Goal: Task Accomplishment & Management: Manage account settings

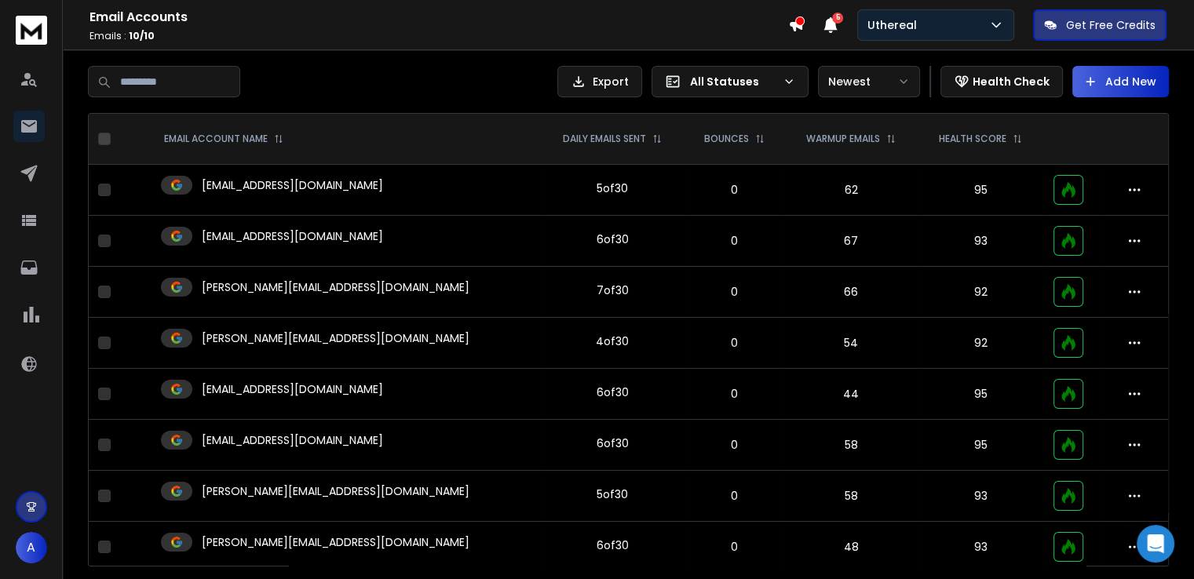
drag, startPoint x: 989, startPoint y: 23, endPoint x: 989, endPoint y: 35, distance: 11.8
click at [989, 23] on div "Uthereal" at bounding box center [935, 25] width 137 height 16
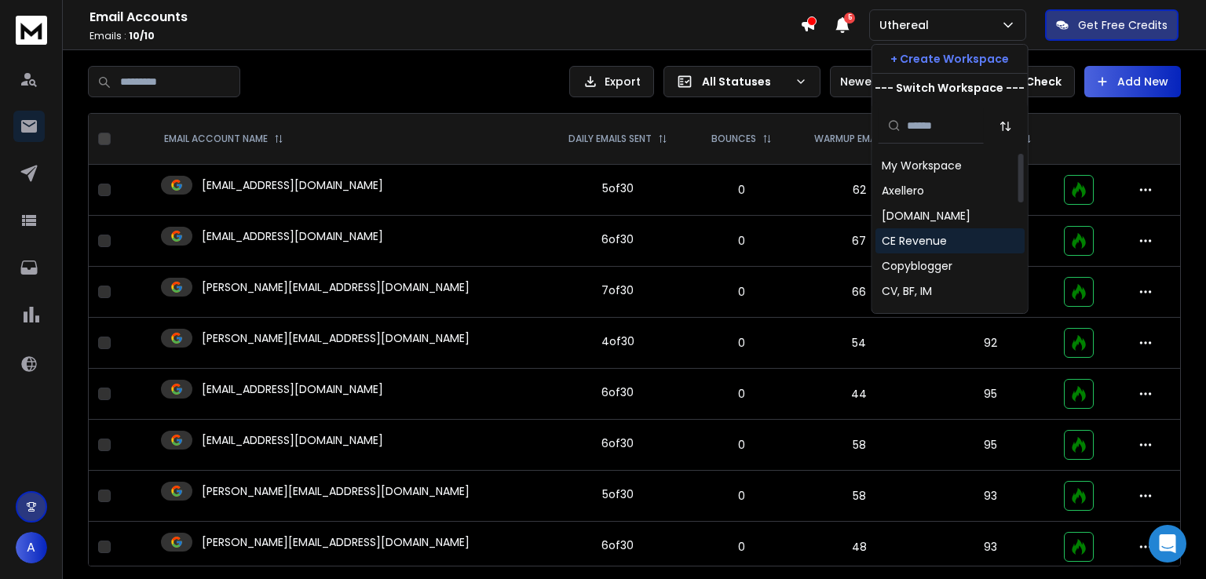
click at [936, 249] on div "CE Revenue" at bounding box center [949, 240] width 149 height 25
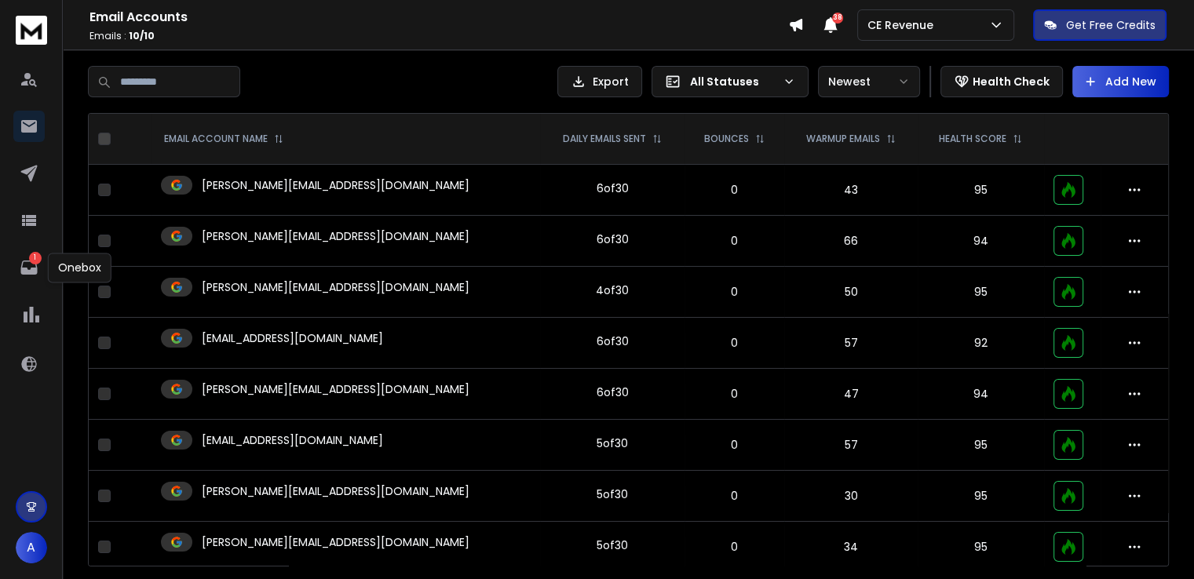
click at [35, 261] on p "1" at bounding box center [35, 258] width 13 height 13
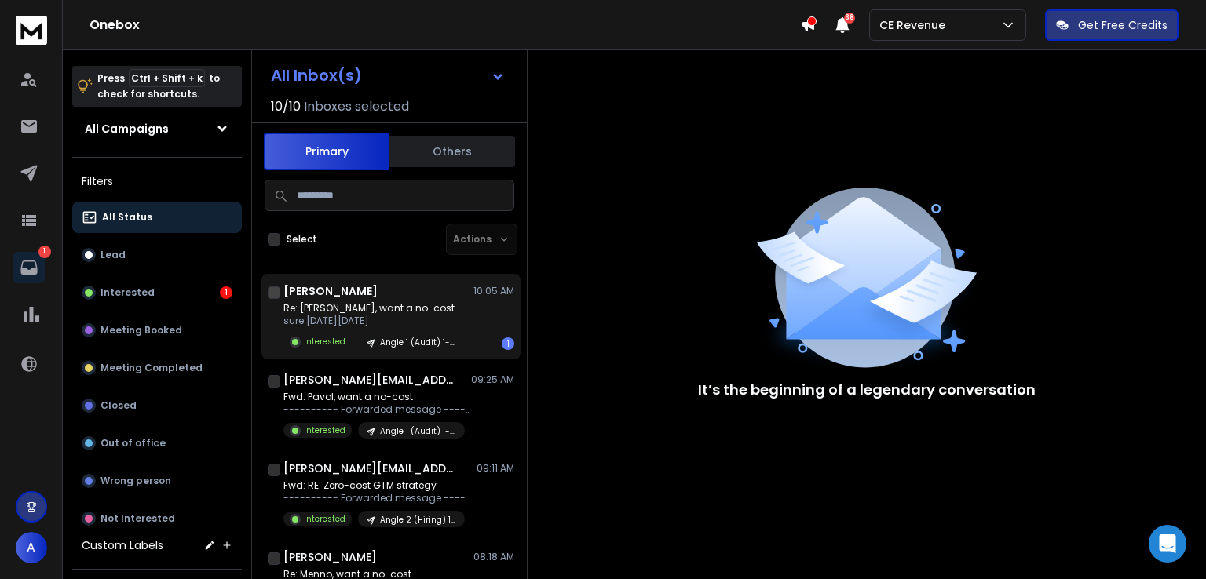
click at [380, 318] on p "sure On Tue, 19 Aug" at bounding box center [373, 321] width 181 height 13
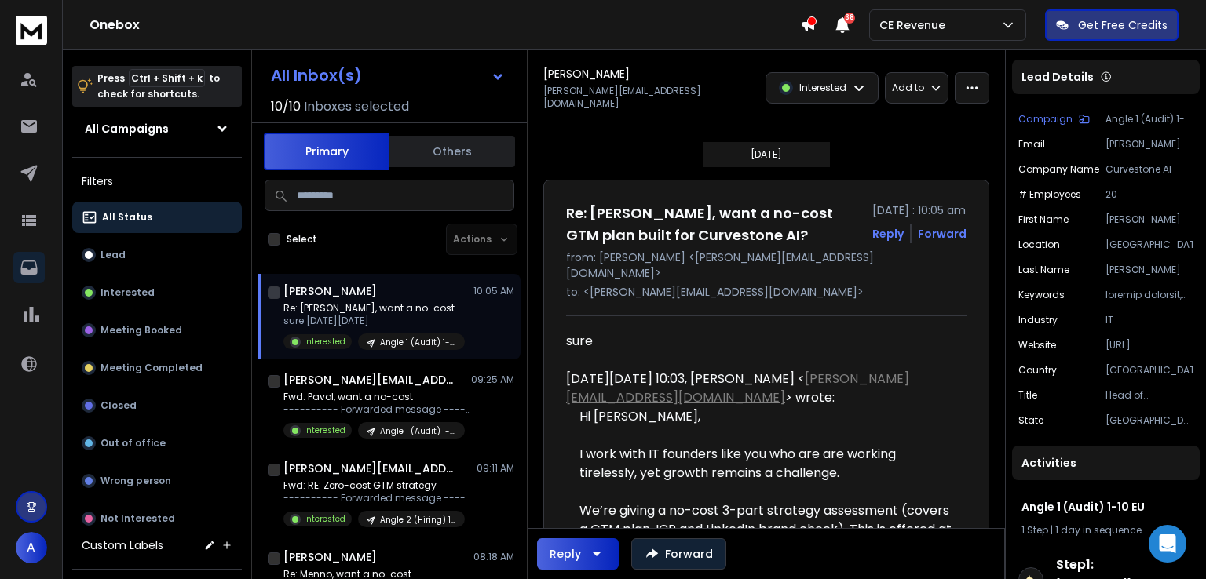
click at [691, 553] on button "Forward" at bounding box center [678, 553] width 95 height 31
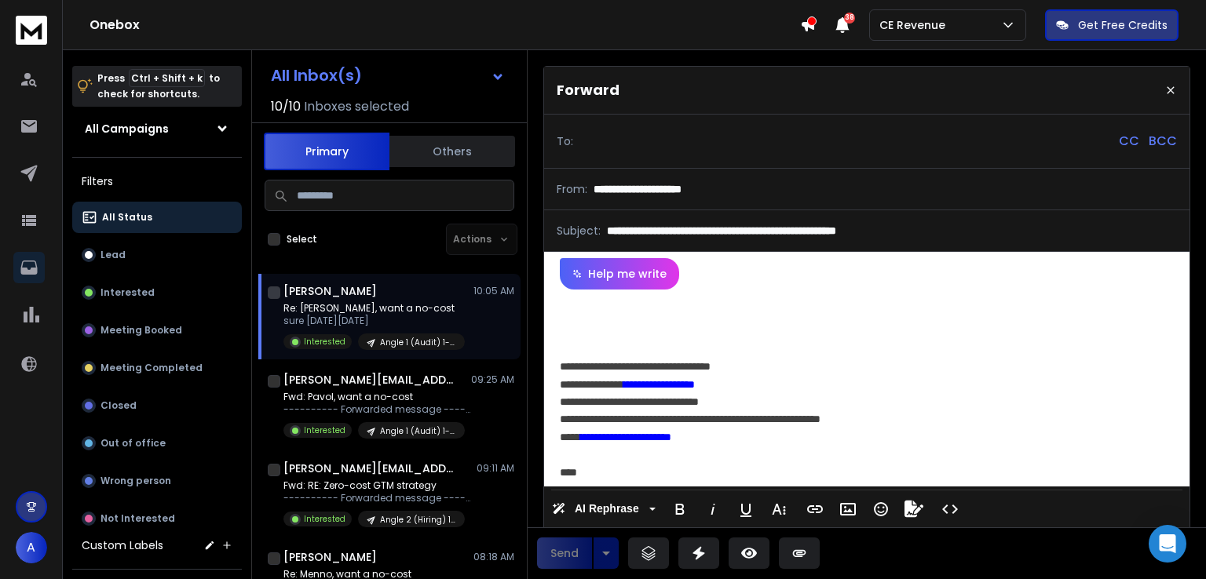
click at [632, 145] on input at bounding box center [634, 141] width 110 height 28
type input "**********"
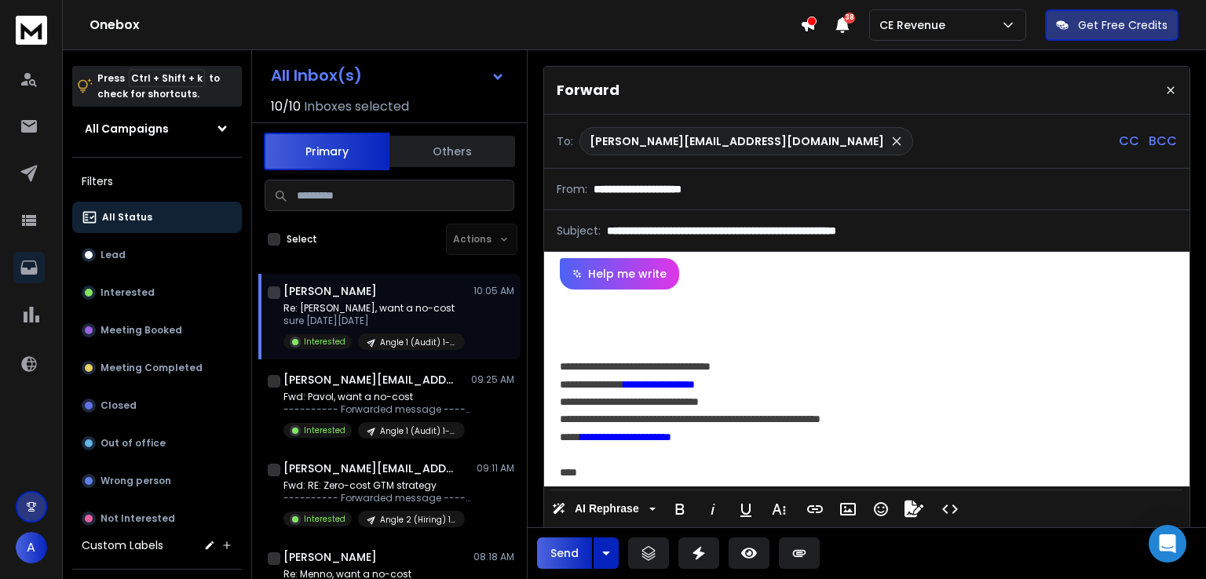
click at [571, 550] on button "Send" at bounding box center [564, 553] width 55 height 31
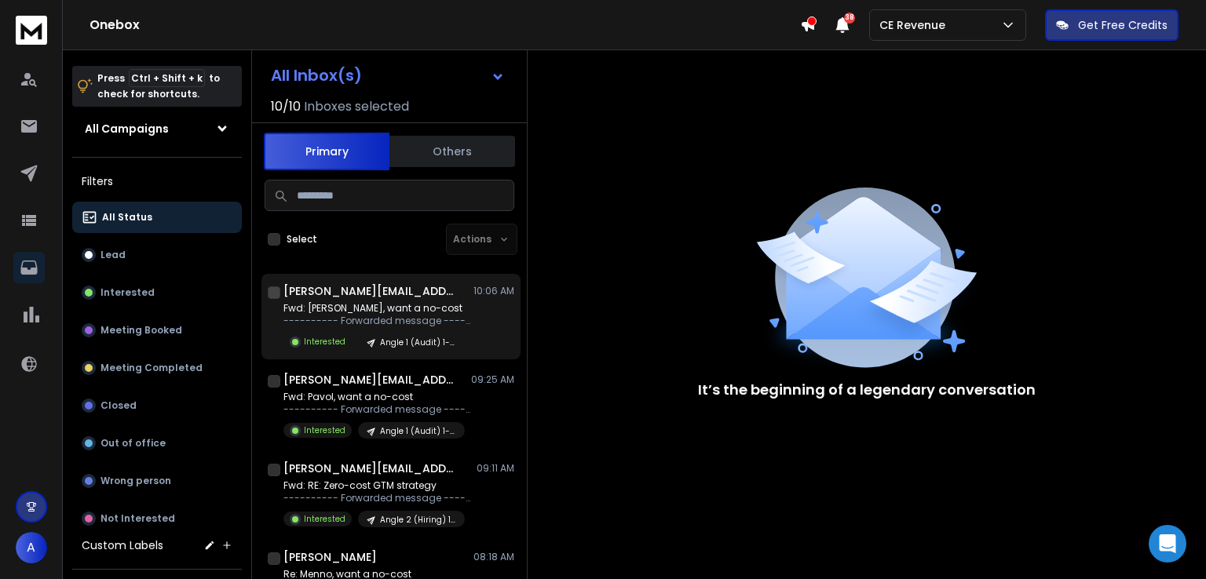
click at [383, 308] on p "Fwd: Sam, want a no-cost" at bounding box center [377, 308] width 188 height 13
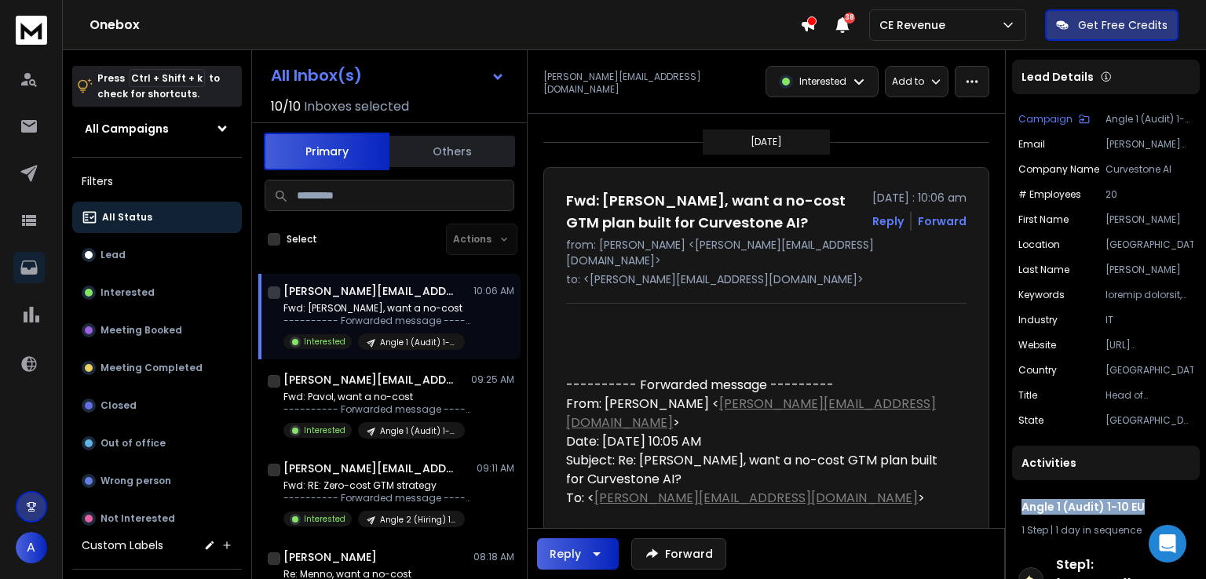
copy h1 "Angle 1 (Audit) 1-10 EU"
drag, startPoint x: 1152, startPoint y: 506, endPoint x: 1020, endPoint y: 506, distance: 131.9
click at [1021, 506] on h1 "Angle 1 (Audit) 1-10 EU" at bounding box center [1105, 507] width 169 height 16
copy div "Sam Floy"
drag, startPoint x: 606, startPoint y: 392, endPoint x: 663, endPoint y: 375, distance: 59.6
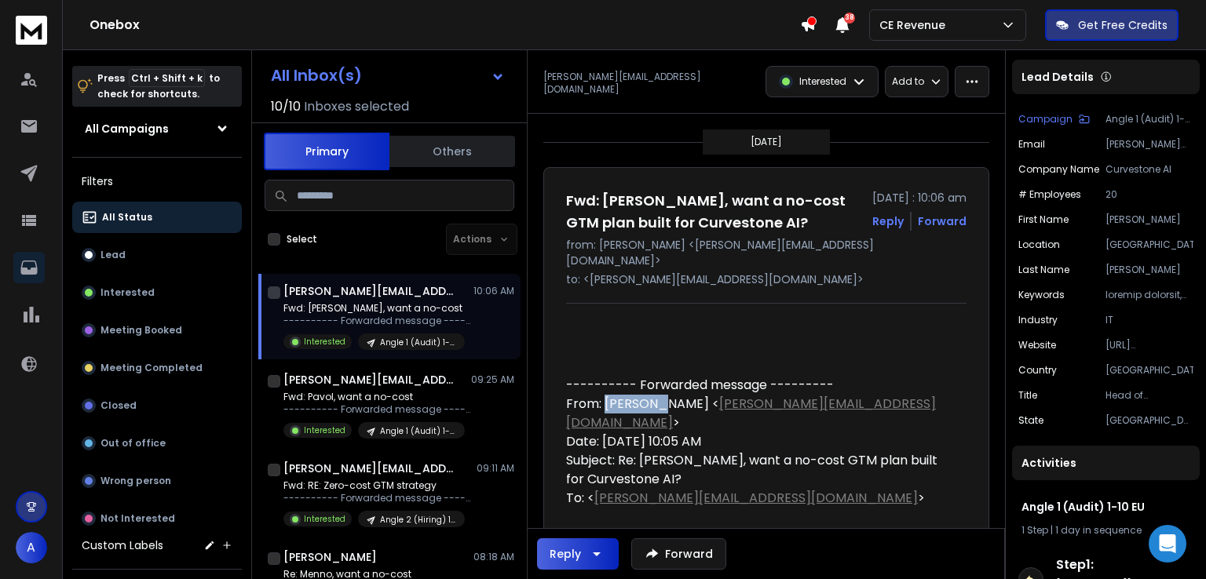
click at [658, 395] on div "From: Sam Floy < sam@curvestone.io >" at bounding box center [760, 414] width 388 height 38
click at [1121, 170] on p "Curvestone AI" at bounding box center [1149, 169] width 88 height 13
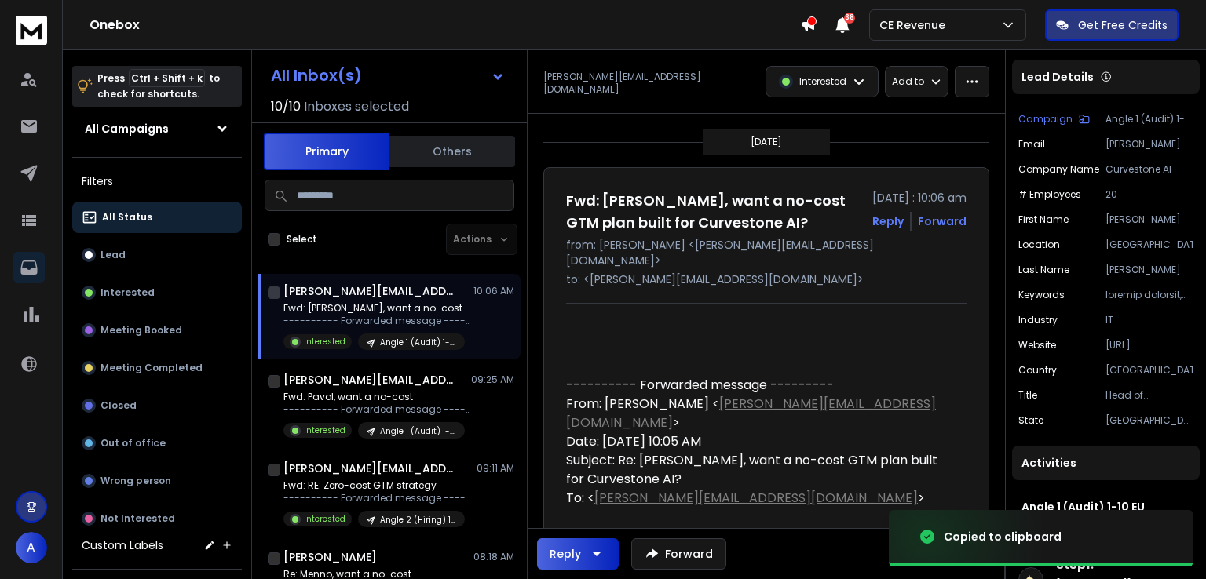
click at [1117, 392] on p "Head of Partnerships" at bounding box center [1149, 395] width 88 height 13
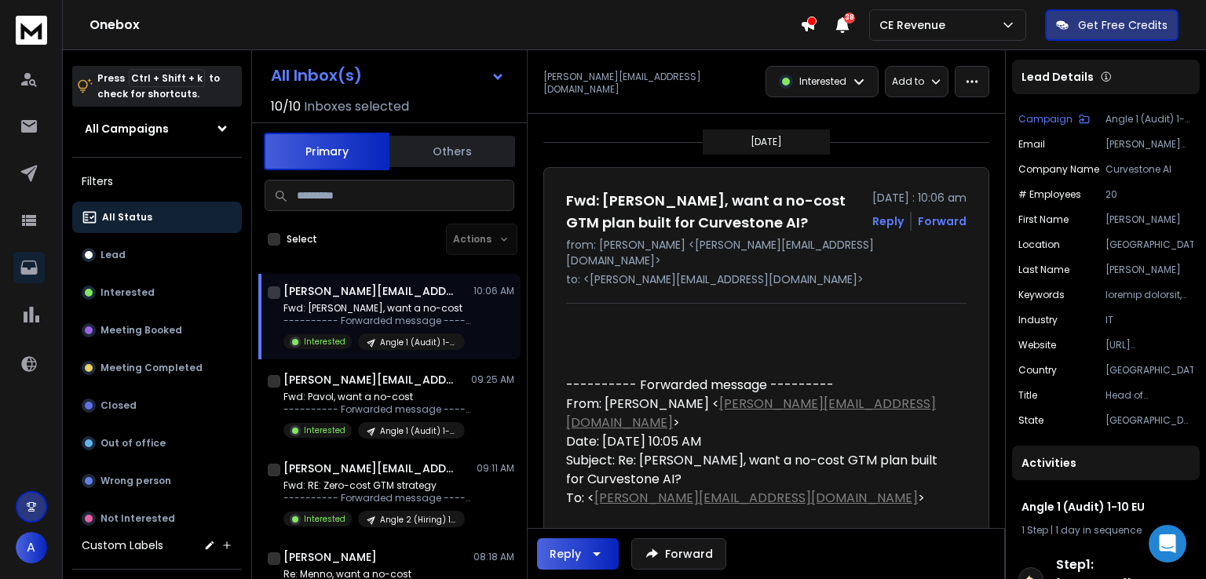
click at [1135, 145] on p "sam@curvestone.io" at bounding box center [1149, 144] width 88 height 13
click at [1136, 344] on p "https://curvestone.io" at bounding box center [1149, 345] width 88 height 13
copy div "Sam Floy"
drag, startPoint x: 606, startPoint y: 384, endPoint x: 660, endPoint y: 383, distance: 54.2
click at [660, 395] on div "From: Sam Floy < sam@curvestone.io >" at bounding box center [760, 414] width 388 height 38
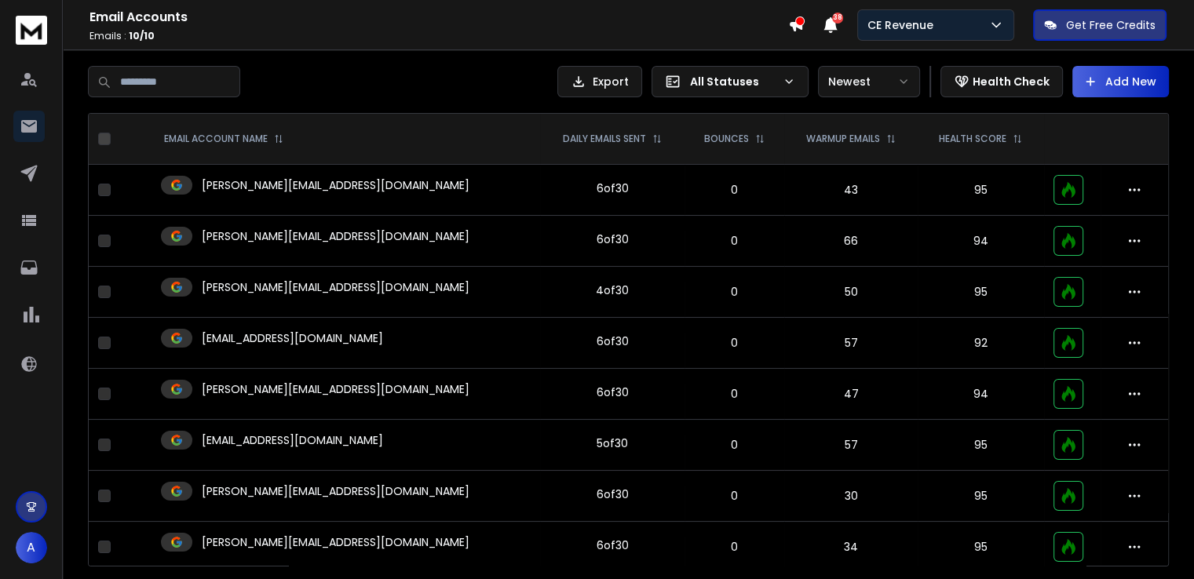
click at [888, 29] on p "CE Revenue" at bounding box center [903, 25] width 72 height 16
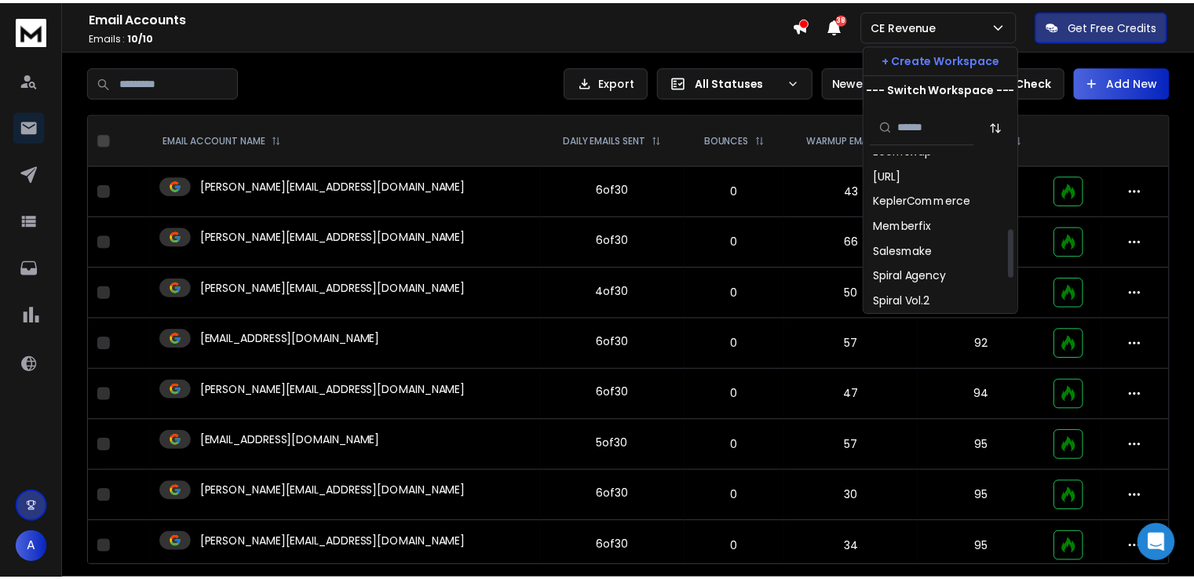
scroll to position [233, 0]
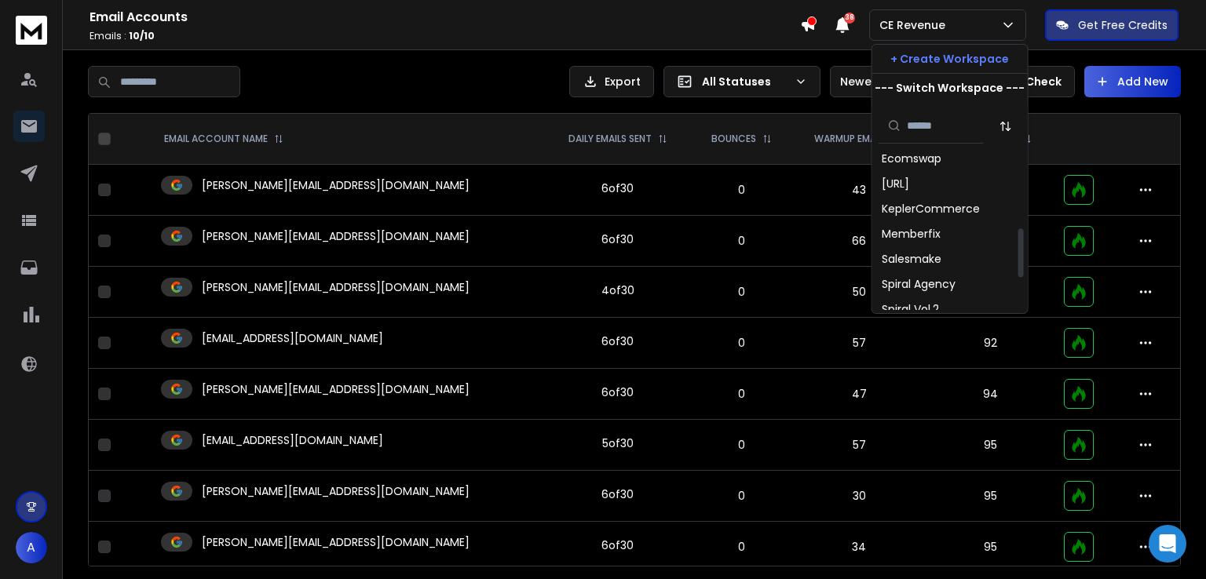
drag, startPoint x: 1022, startPoint y: 282, endPoint x: 1018, endPoint y: 246, distance: 35.5
click at [1020, 247] on div at bounding box center [1020, 252] width 5 height 49
click at [976, 209] on div "KeplerCommerce" at bounding box center [930, 209] width 98 height 16
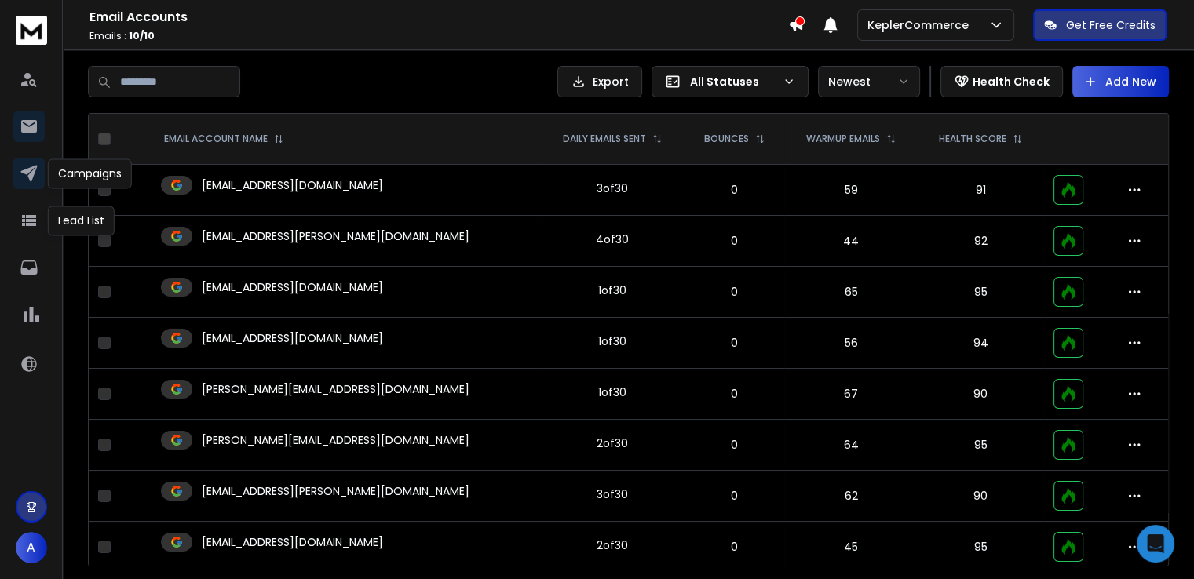
click at [23, 171] on icon at bounding box center [28, 173] width 16 height 16
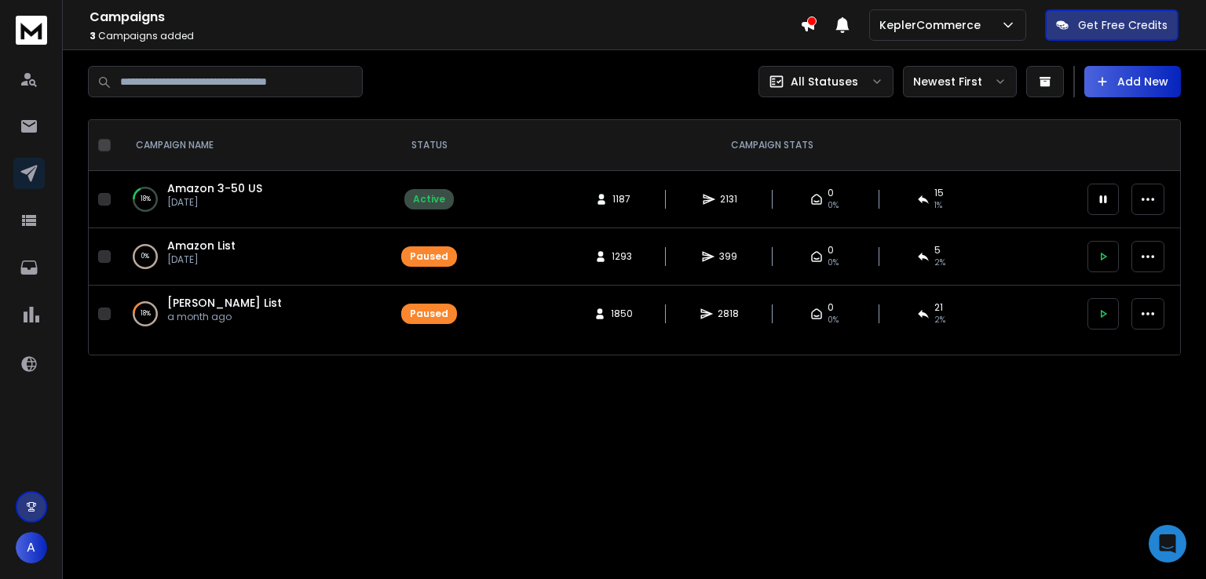
click at [252, 192] on span "Amazon 3-50 US" at bounding box center [214, 189] width 95 height 16
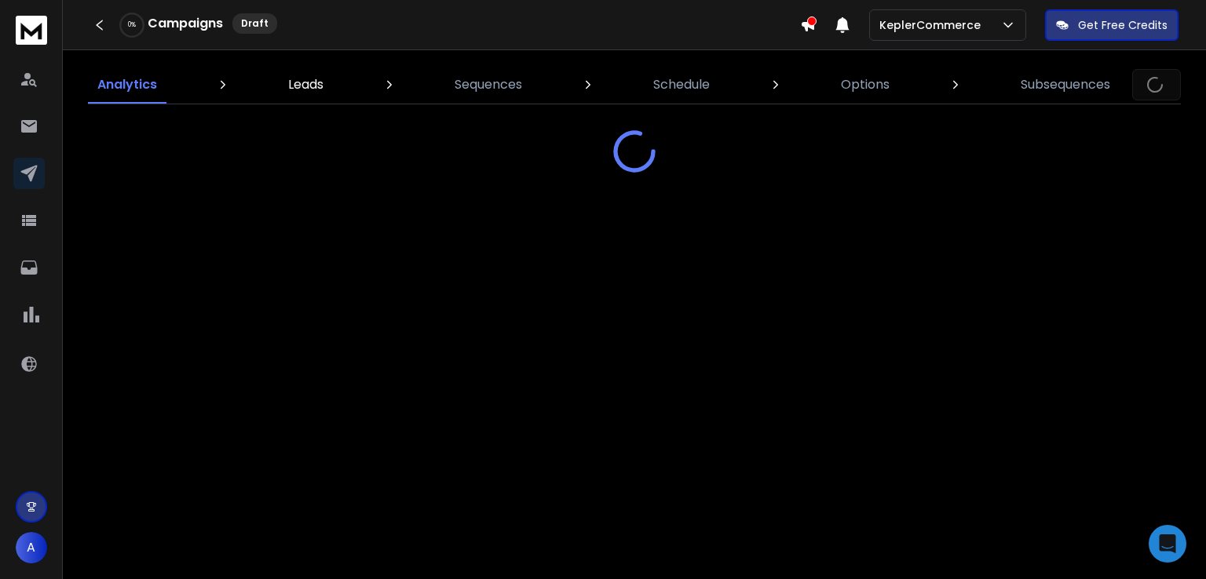
click at [308, 86] on p "Leads" at bounding box center [305, 84] width 35 height 19
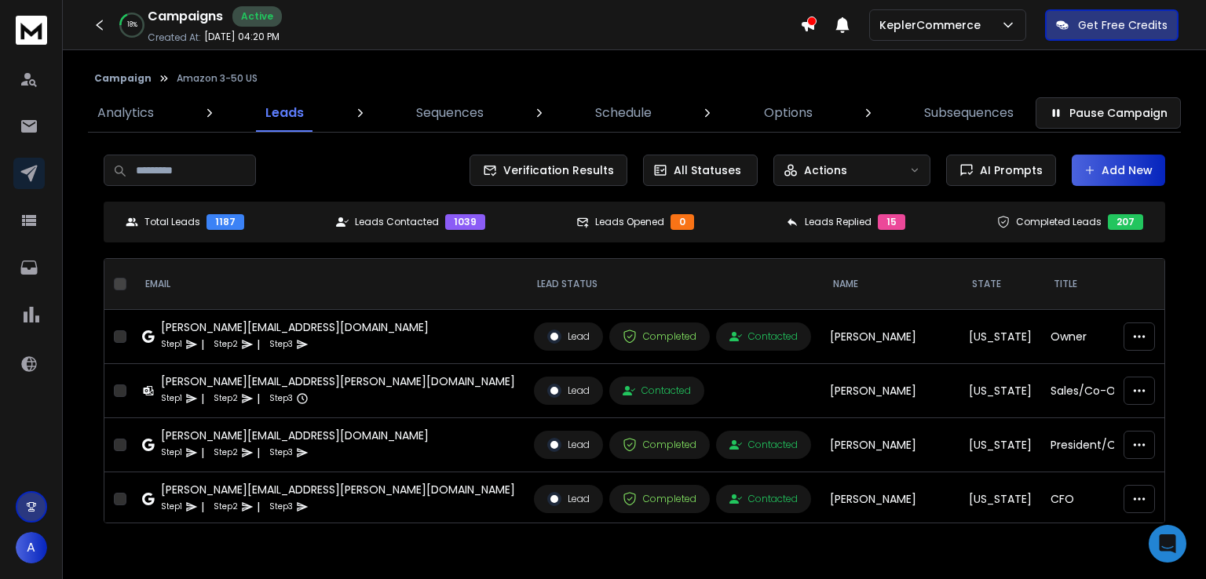
click at [1140, 175] on button "Add New" at bounding box center [1117, 170] width 93 height 31
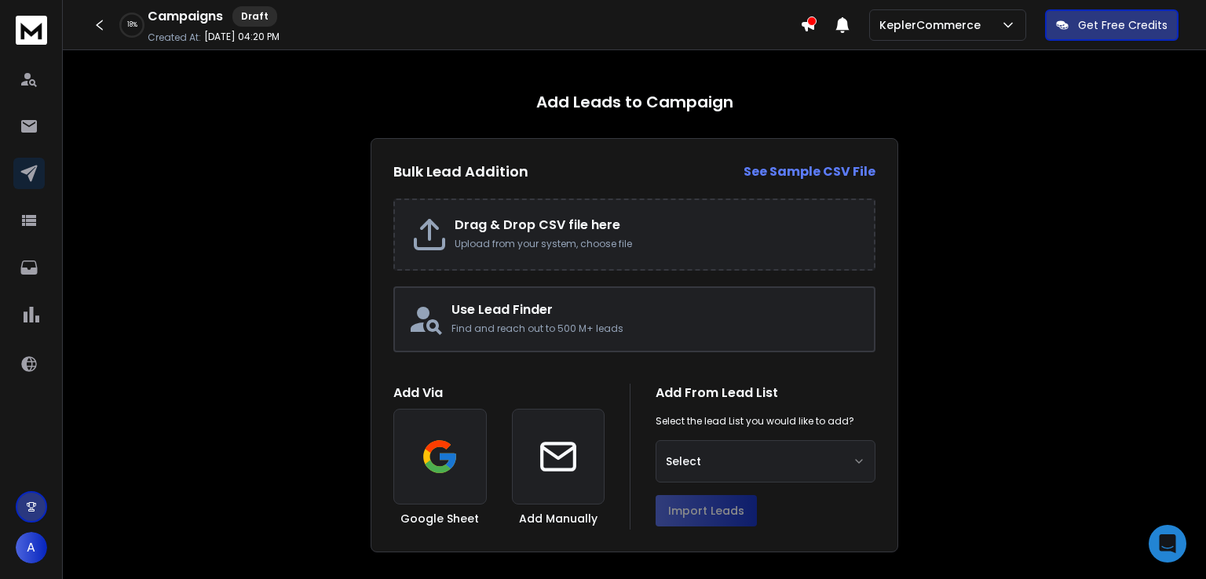
click at [562, 233] on h2 "Drag & Drop CSV file here" at bounding box center [655, 225] width 403 height 19
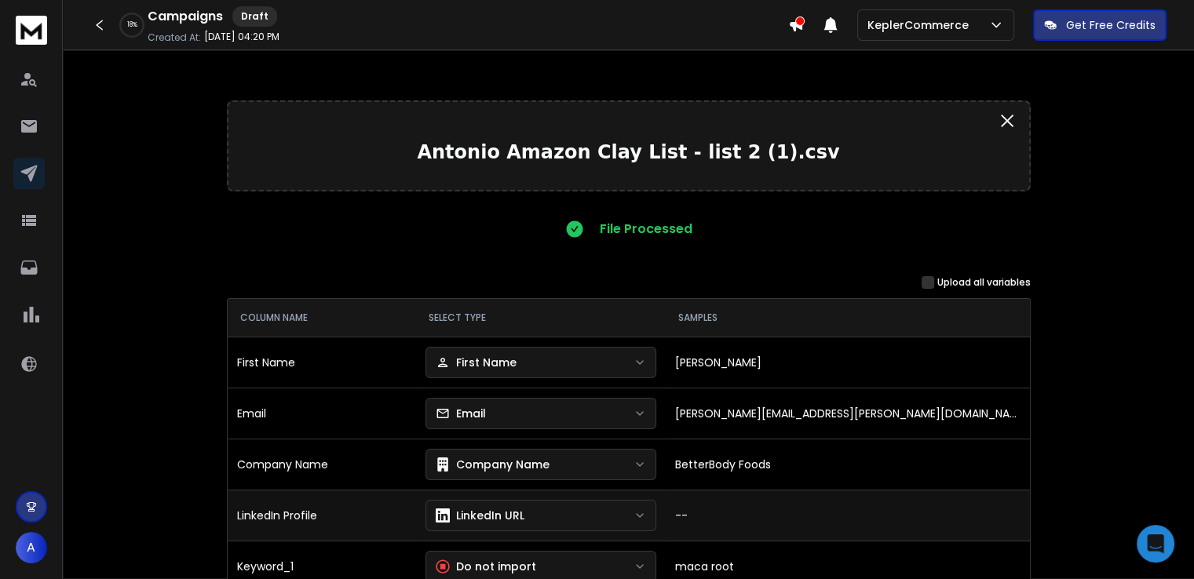
click at [565, 510] on button "LinkedIn URL" at bounding box center [540, 515] width 230 height 31
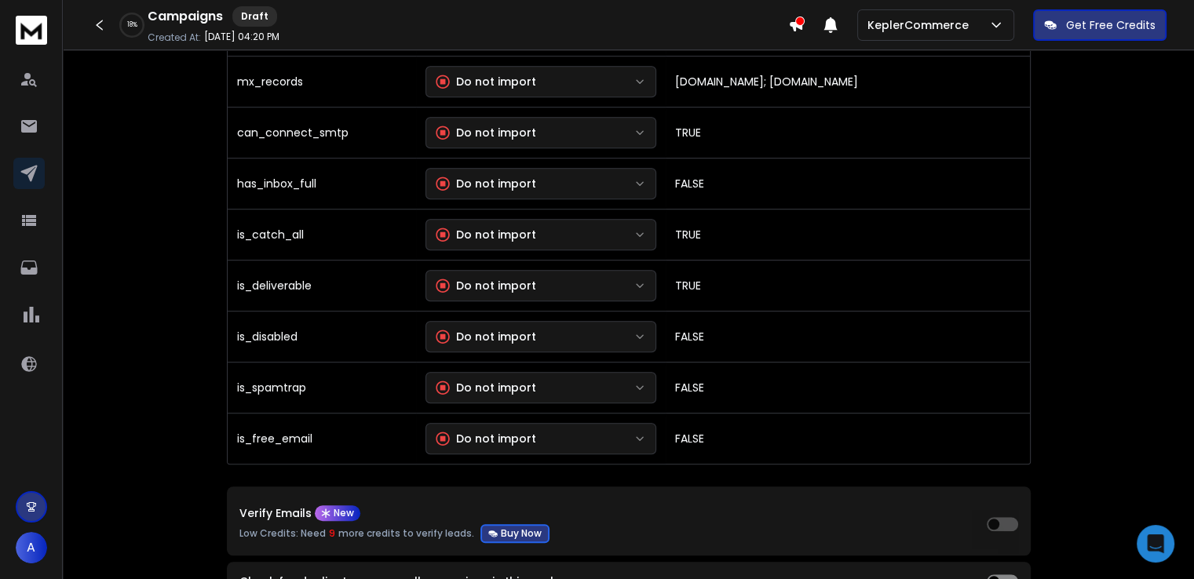
scroll to position [1170, 0]
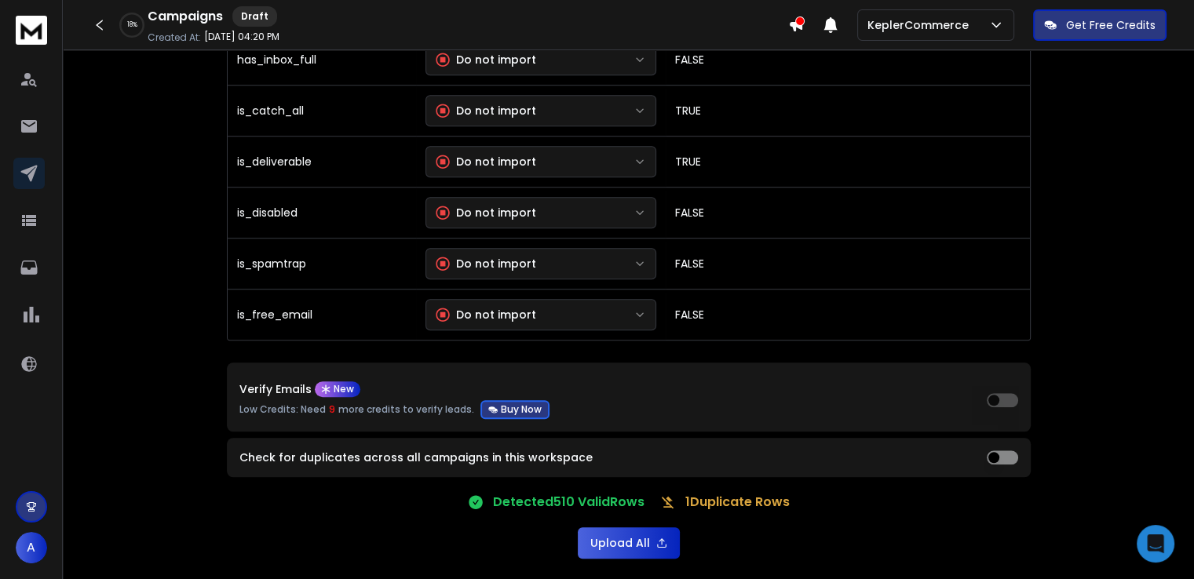
click at [624, 544] on button "Upload All" at bounding box center [629, 542] width 102 height 31
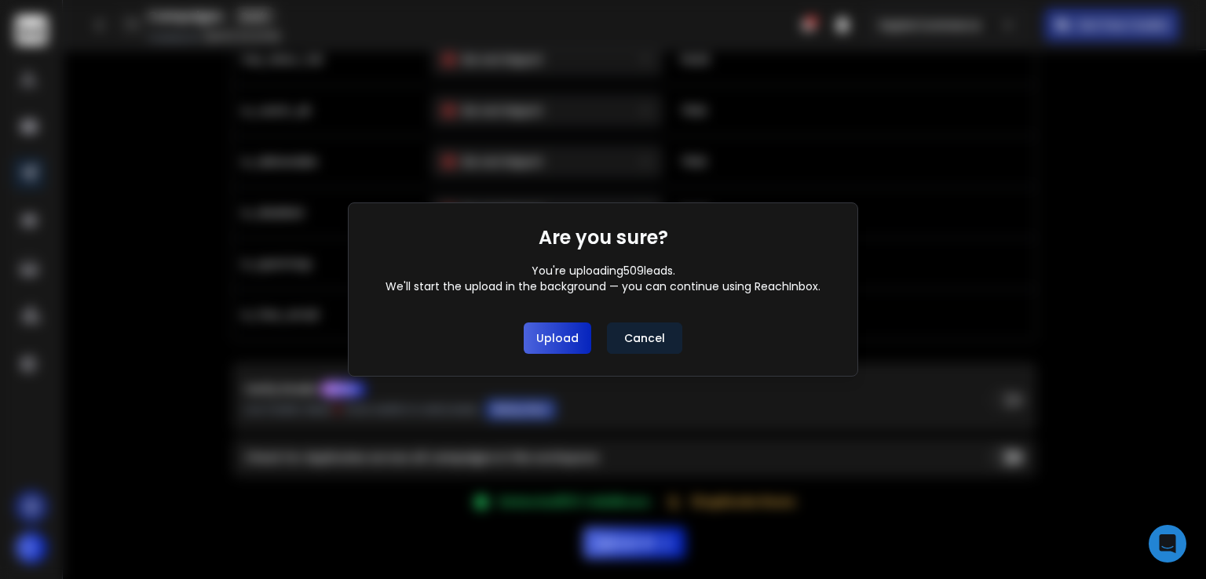
click at [563, 335] on button "Upload" at bounding box center [557, 338] width 67 height 31
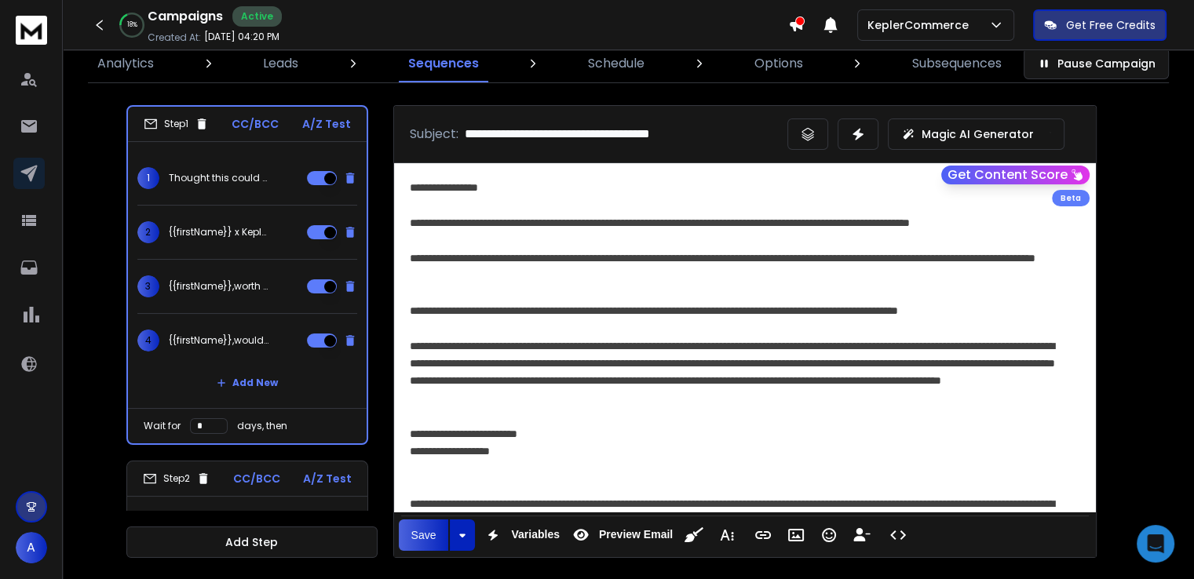
scroll to position [53, 0]
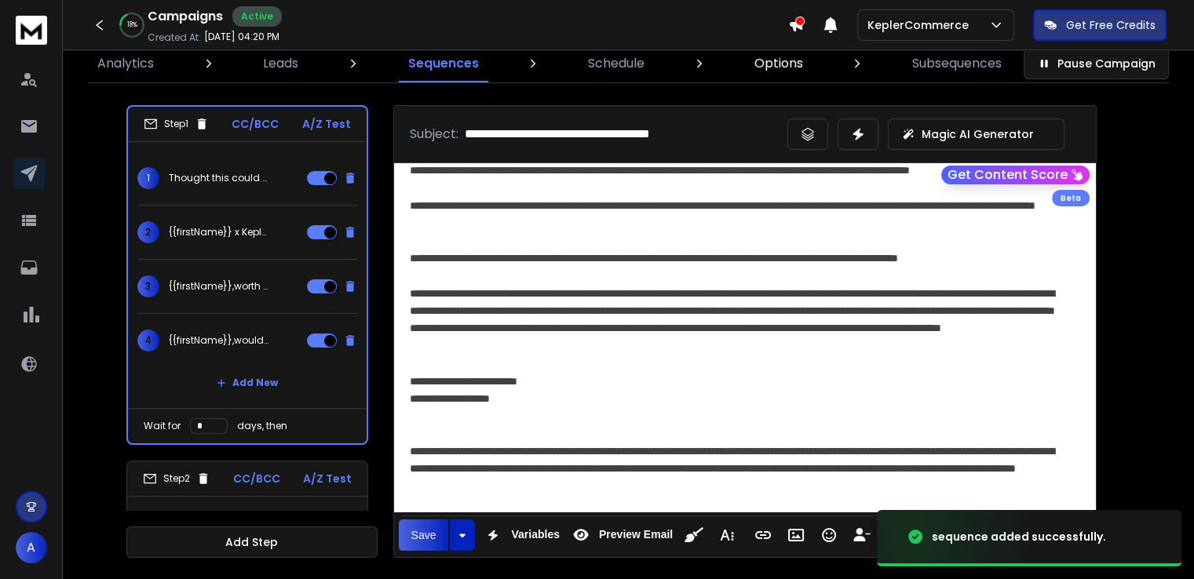
click at [784, 70] on p "Options" at bounding box center [778, 63] width 49 height 19
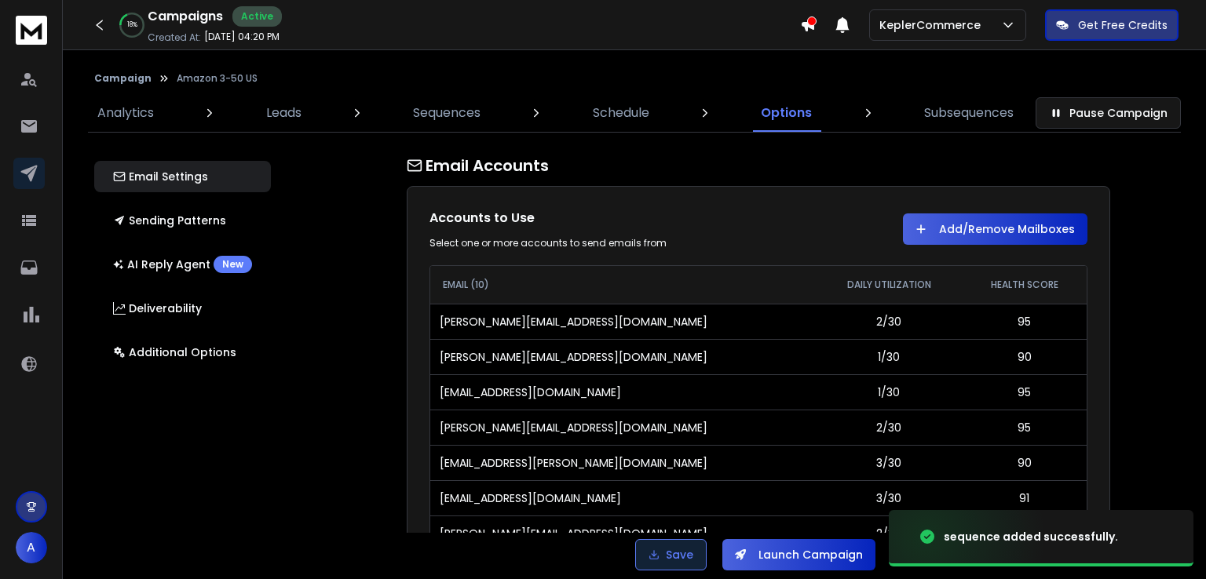
click at [674, 554] on button "Save" at bounding box center [670, 554] width 71 height 31
click at [772, 542] on button "Launch Campaign" at bounding box center [798, 554] width 153 height 31
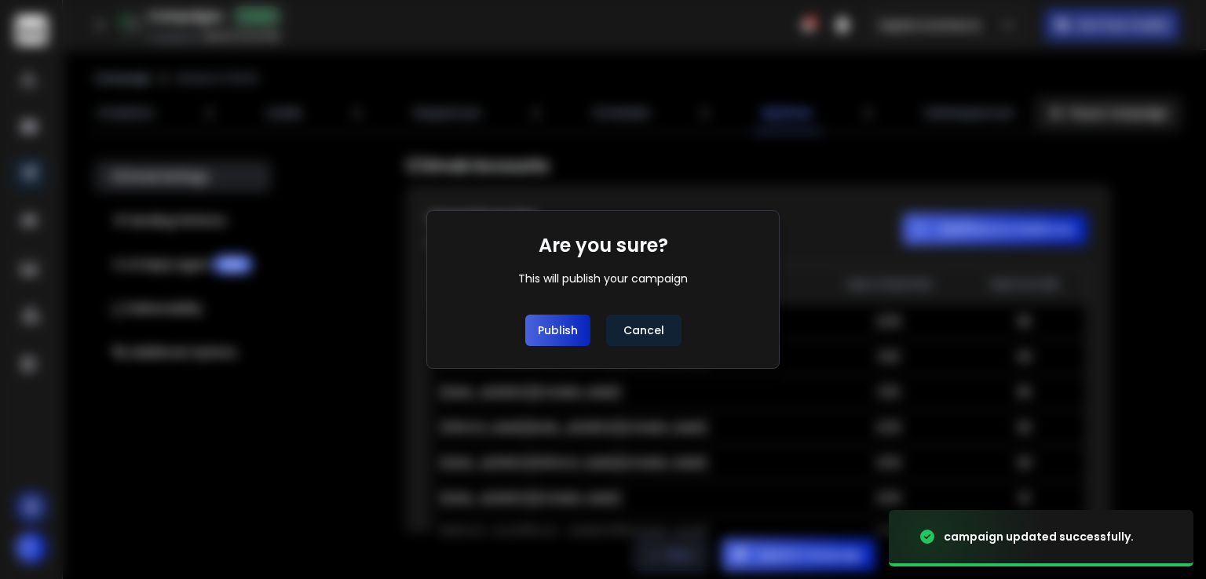
click at [553, 329] on button "Publish" at bounding box center [557, 330] width 65 height 31
